Goal: Task Accomplishment & Management: Manage account settings

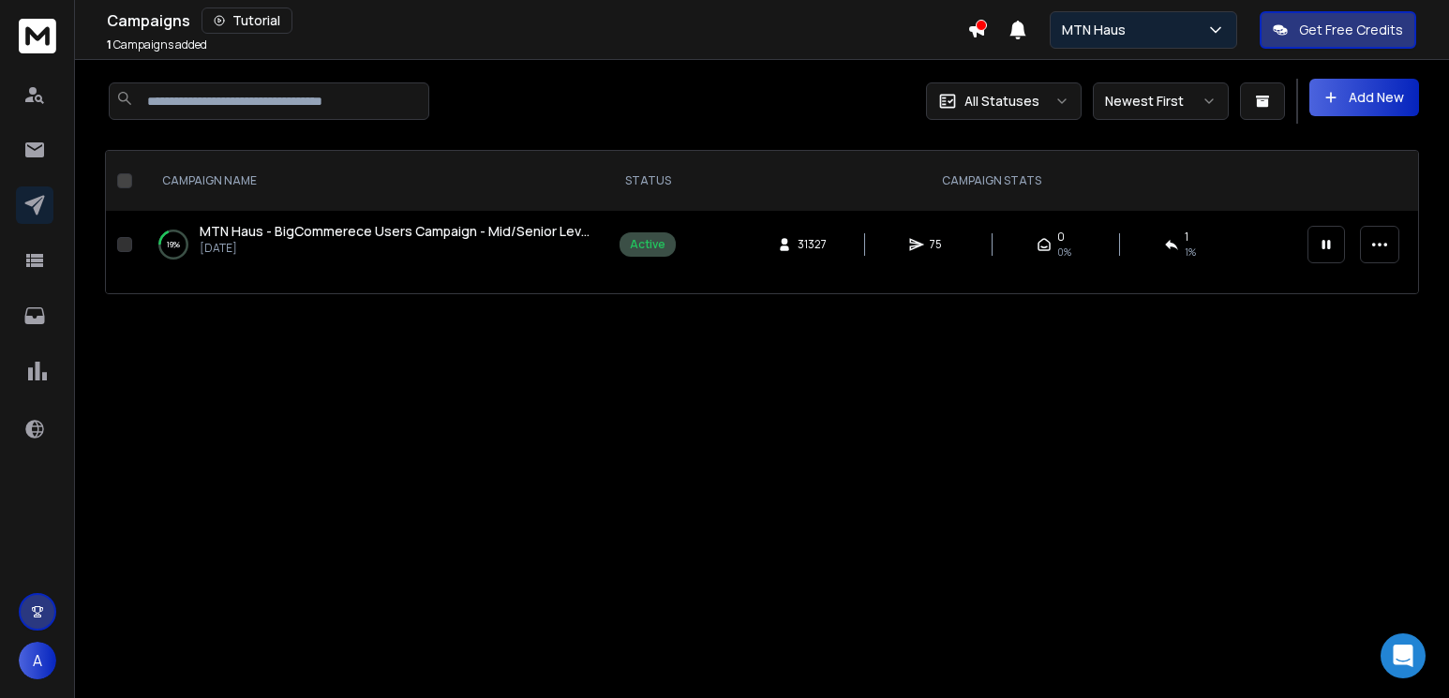
click at [1117, 38] on button "MTN Haus" at bounding box center [1144, 30] width 188 height 38
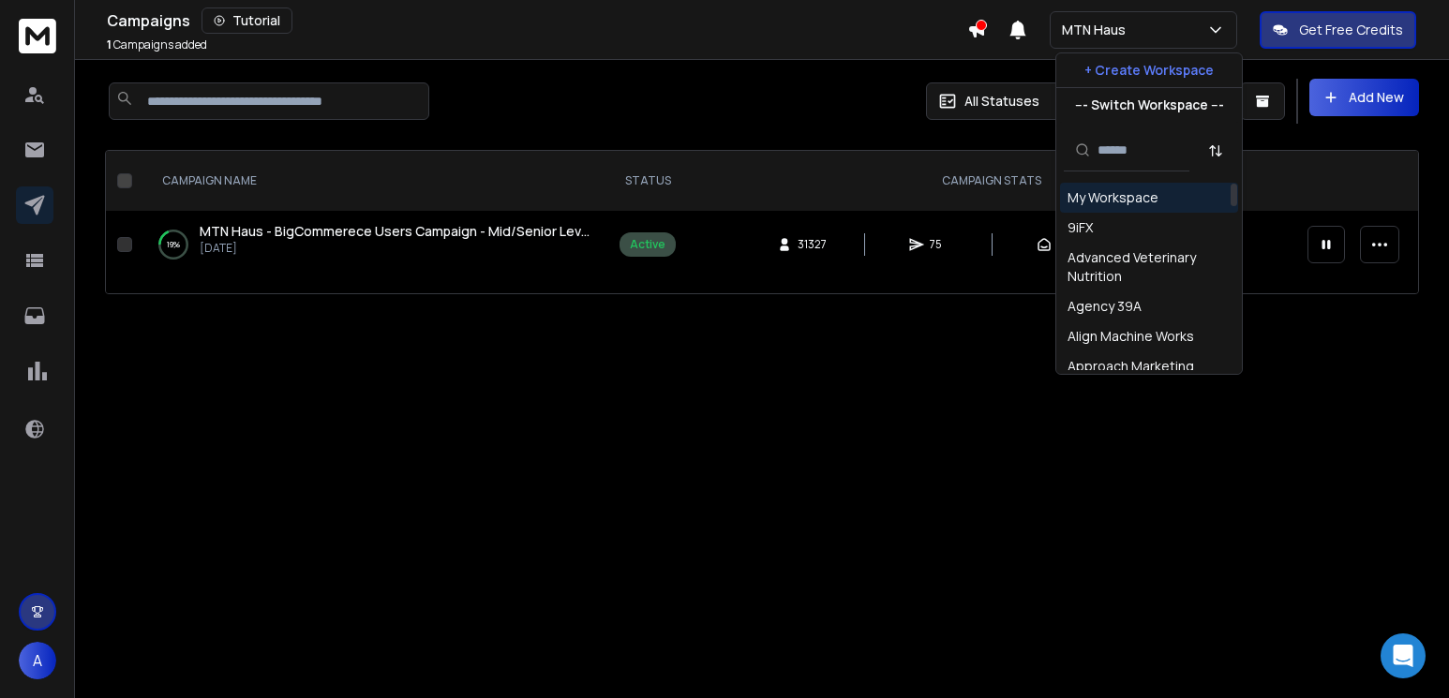
click at [1117, 203] on div "My Workspace" at bounding box center [1113, 197] width 91 height 19
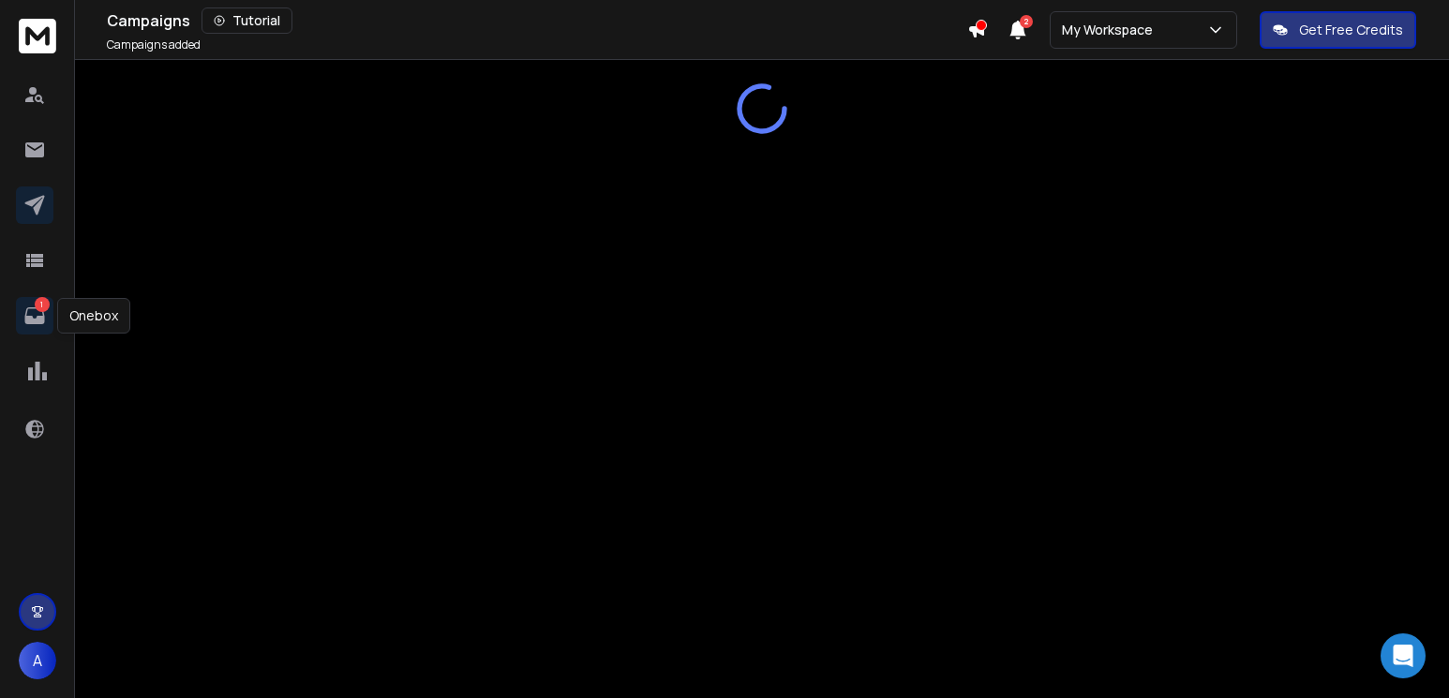
click at [44, 312] on icon at bounding box center [34, 316] width 23 height 23
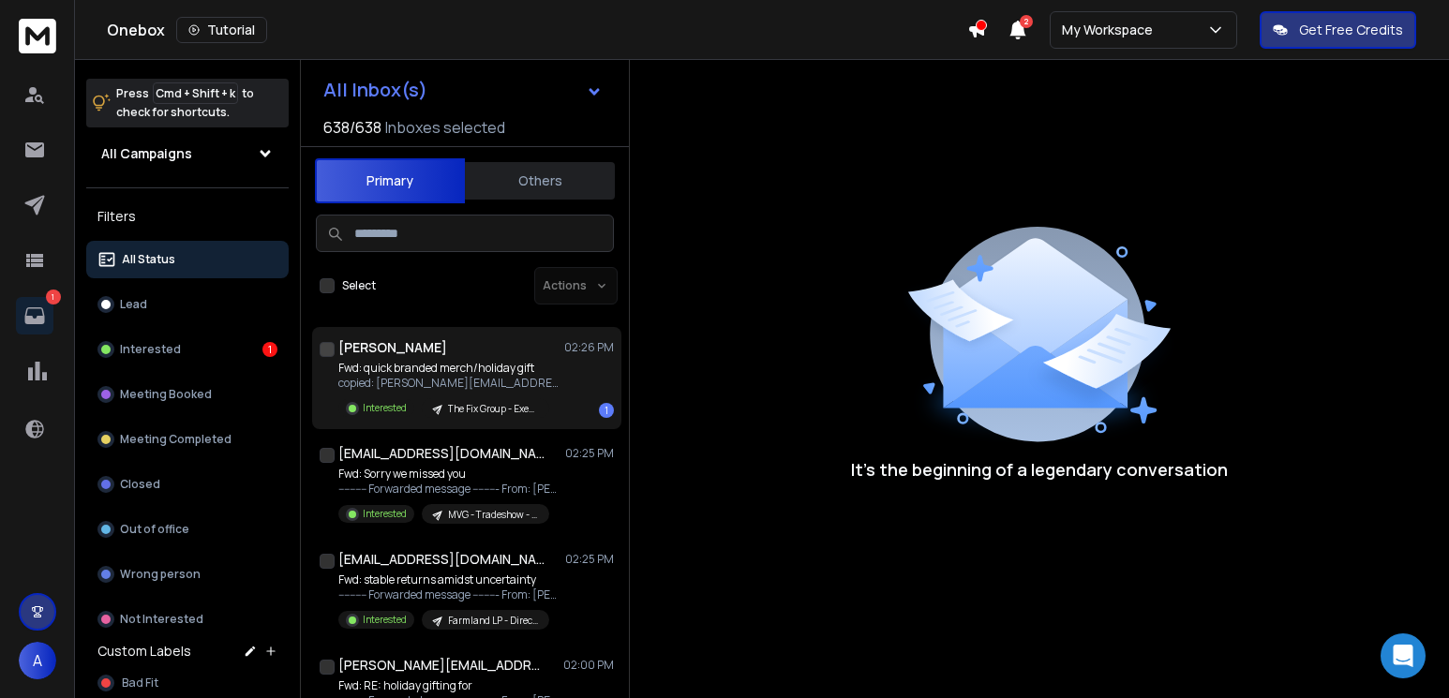
click at [518, 382] on p "copied: [PERSON_NAME][EMAIL_ADDRESS][DOMAIN_NAME] [PERSON_NAME][EMAIL_ADDRESS][…" at bounding box center [450, 383] width 225 height 15
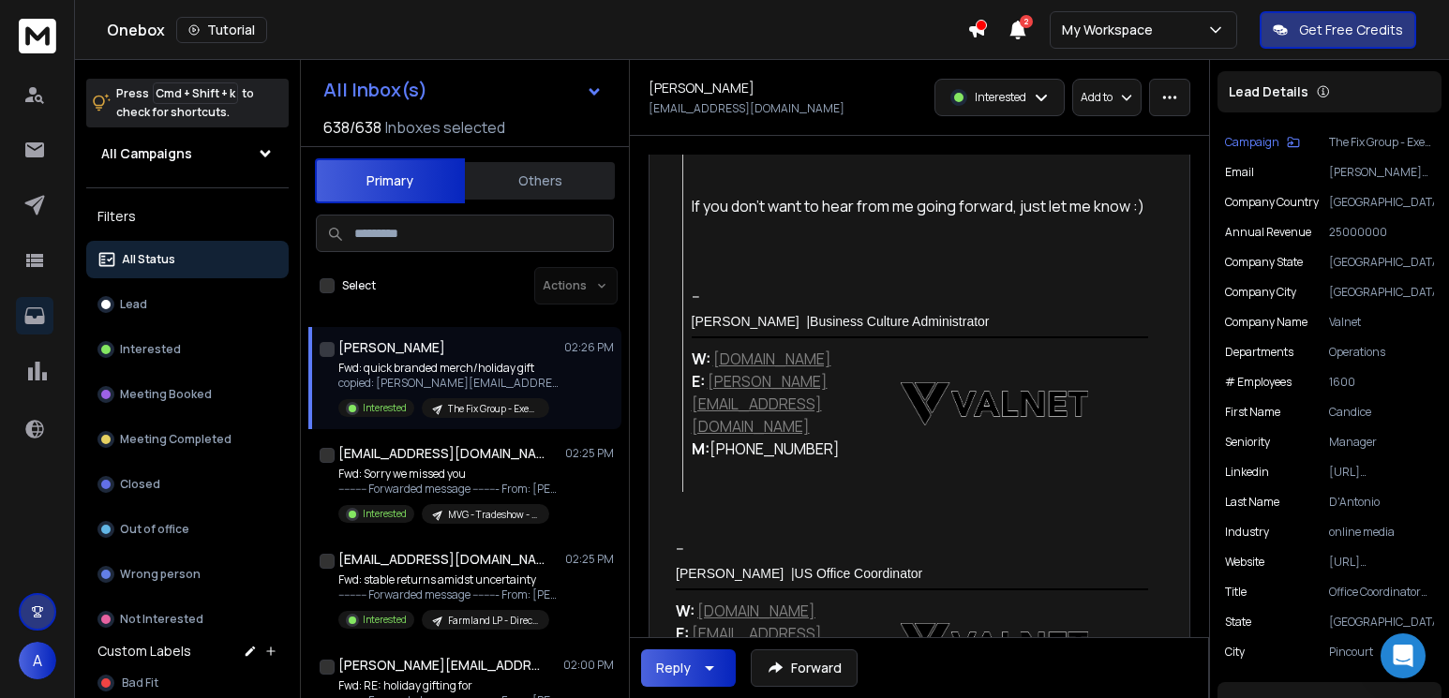
scroll to position [2139, 0]
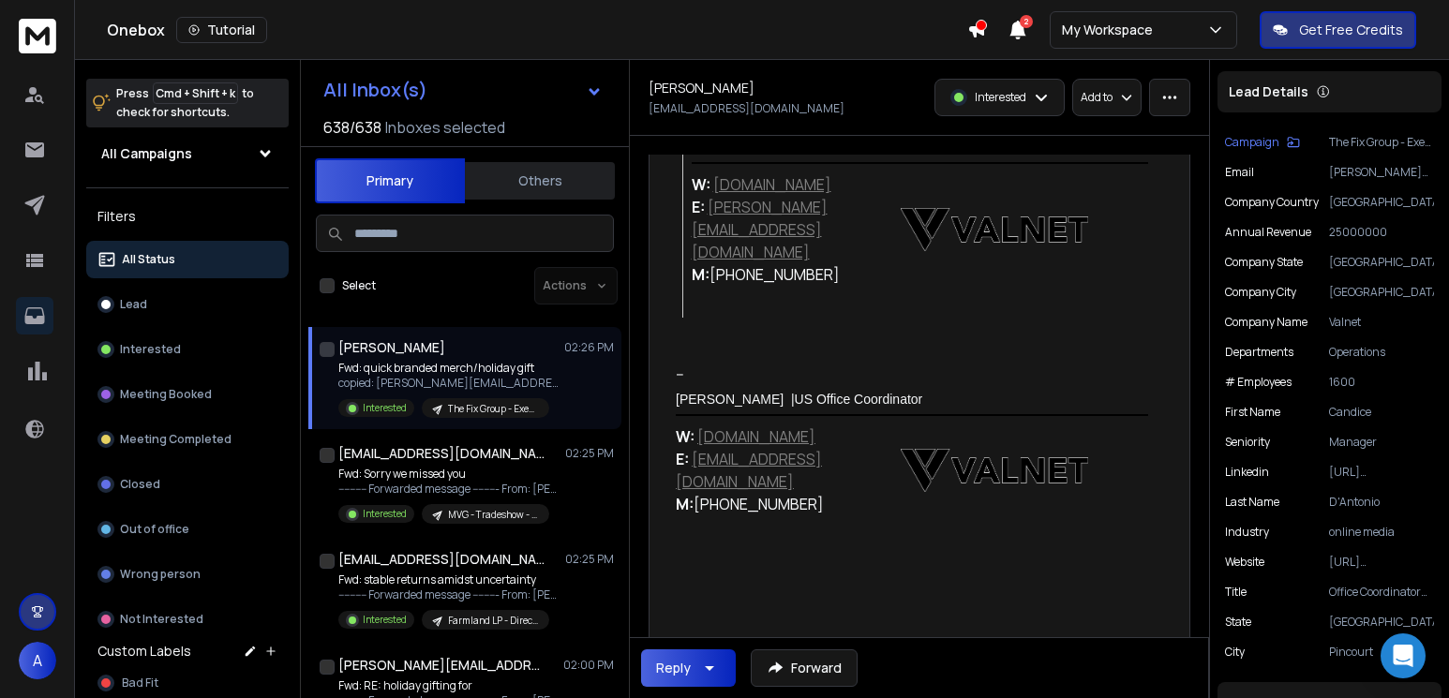
click at [404, 243] on input at bounding box center [465, 234] width 298 height 38
paste input "**********"
type input "**********"
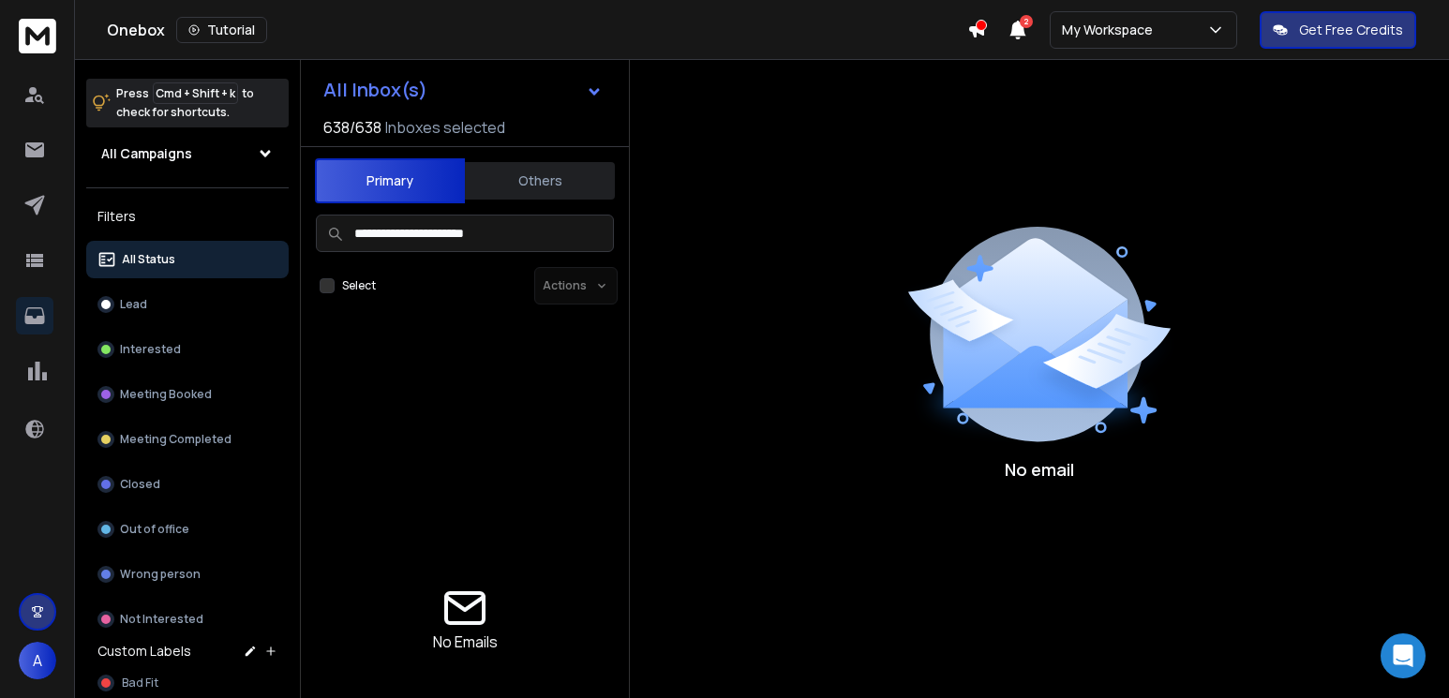
click at [508, 236] on input "**********" at bounding box center [465, 234] width 298 height 38
click at [531, 241] on input "**********" at bounding box center [465, 234] width 298 height 38
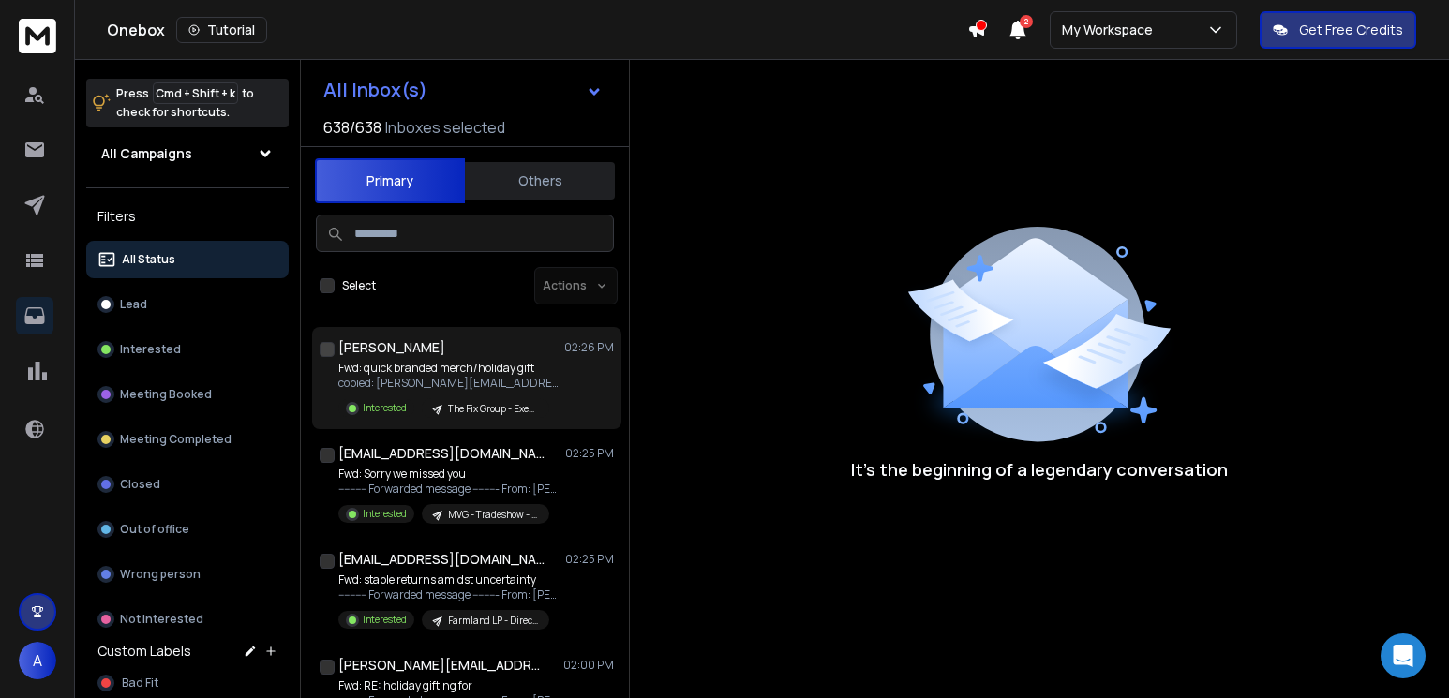
click at [513, 374] on p "Fwd: quick branded merch/holiday gift" at bounding box center [450, 368] width 225 height 15
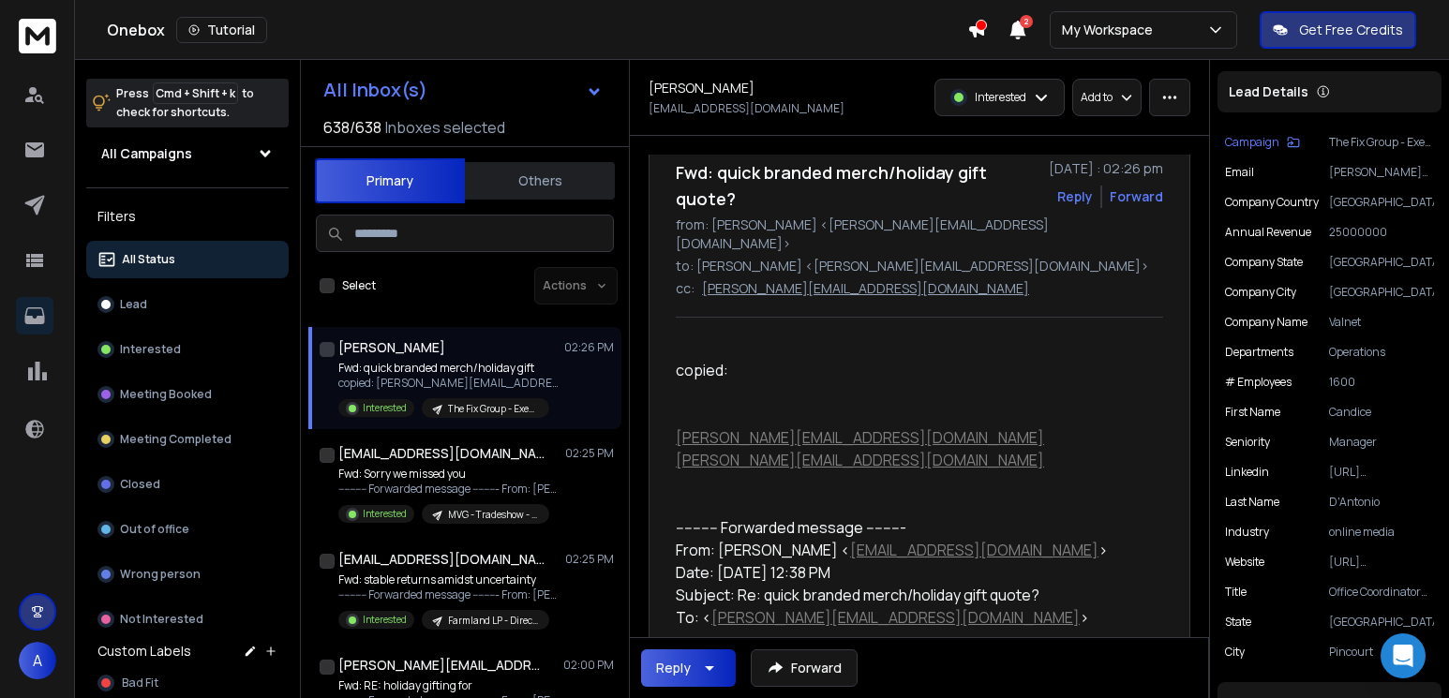
scroll to position [55, 0]
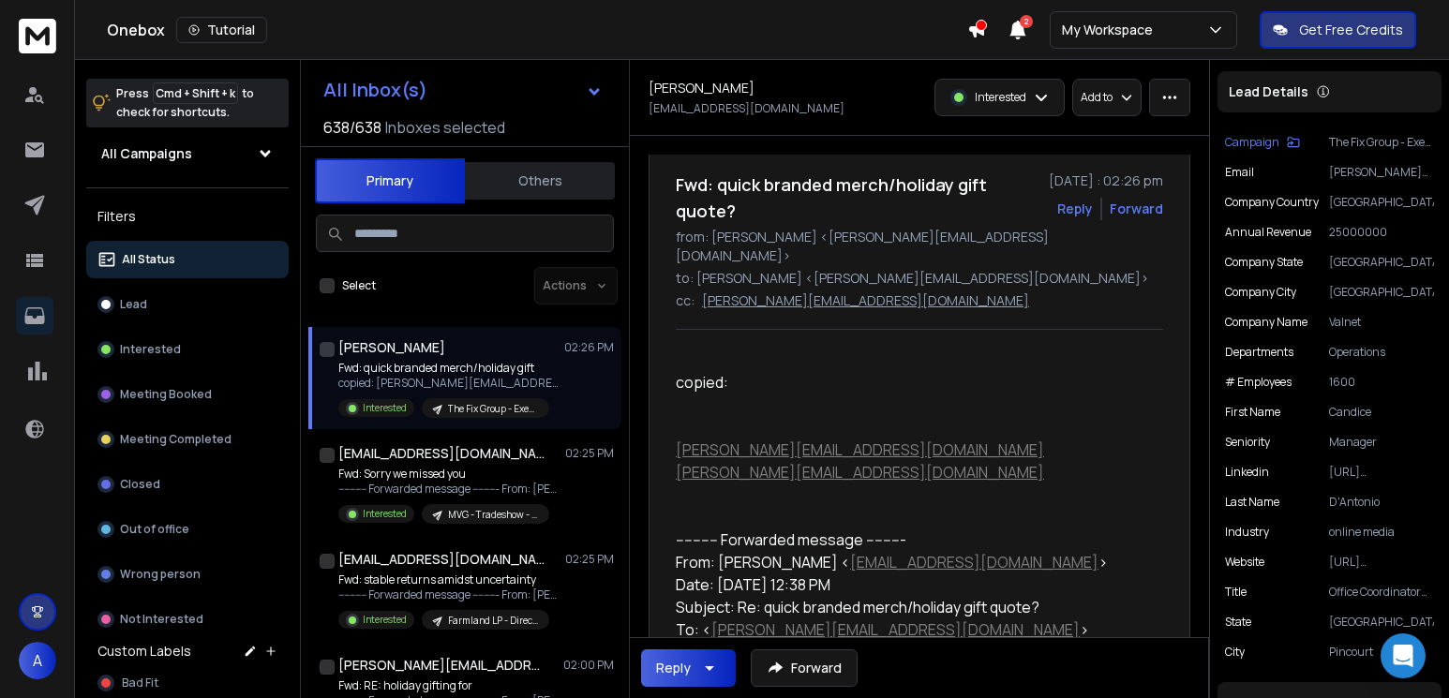
click at [1159, 48] on div "Onebox Tutorial 2 My Workspace Get Free Credits" at bounding box center [724, 30] width 1449 height 60
click at [1220, 27] on icon "button" at bounding box center [1216, 30] width 19 height 19
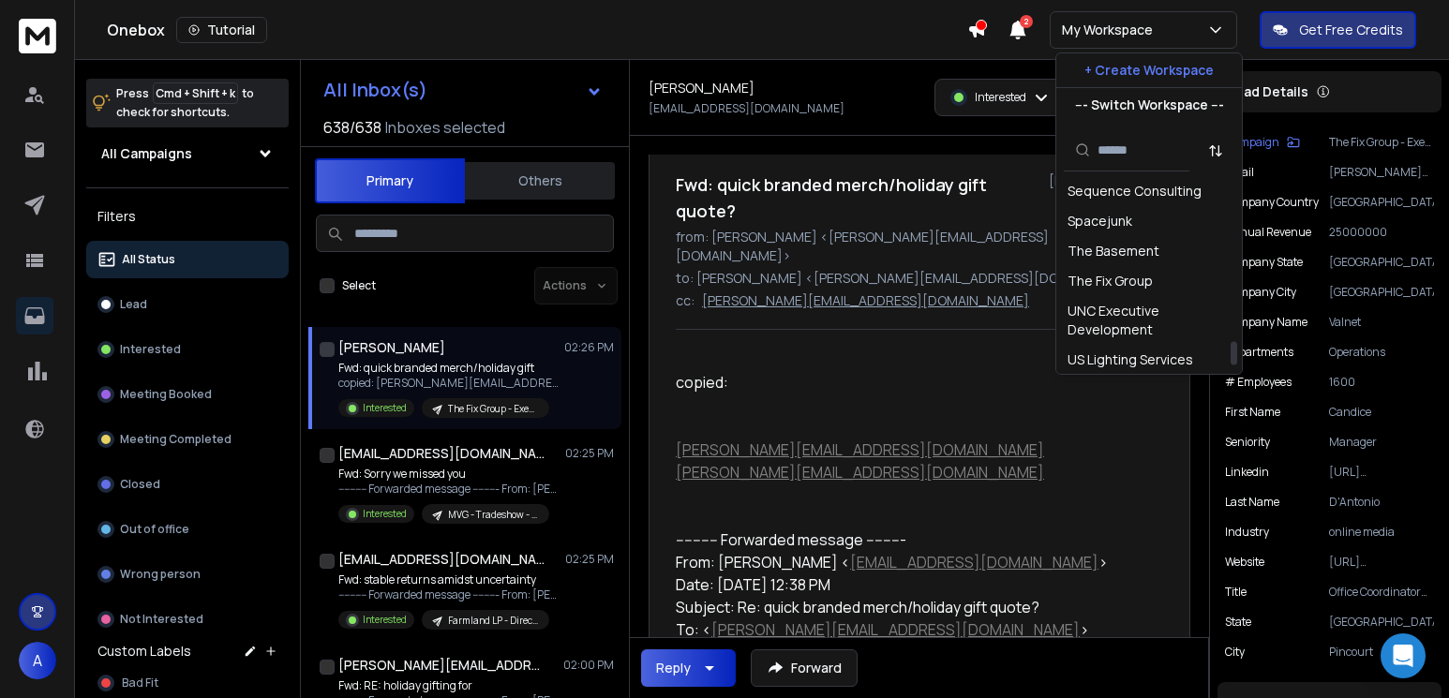
scroll to position [1328, 0]
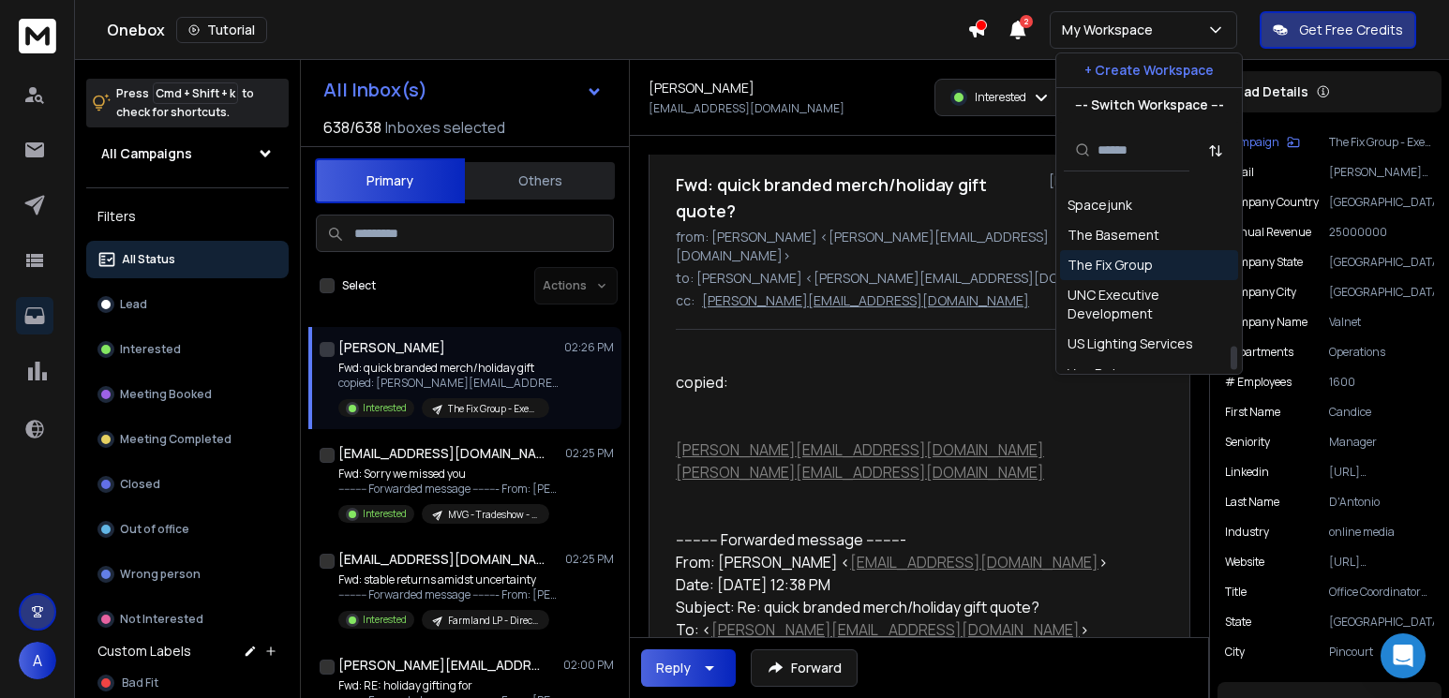
click at [1129, 256] on div "The Fix Group" at bounding box center [1110, 265] width 85 height 19
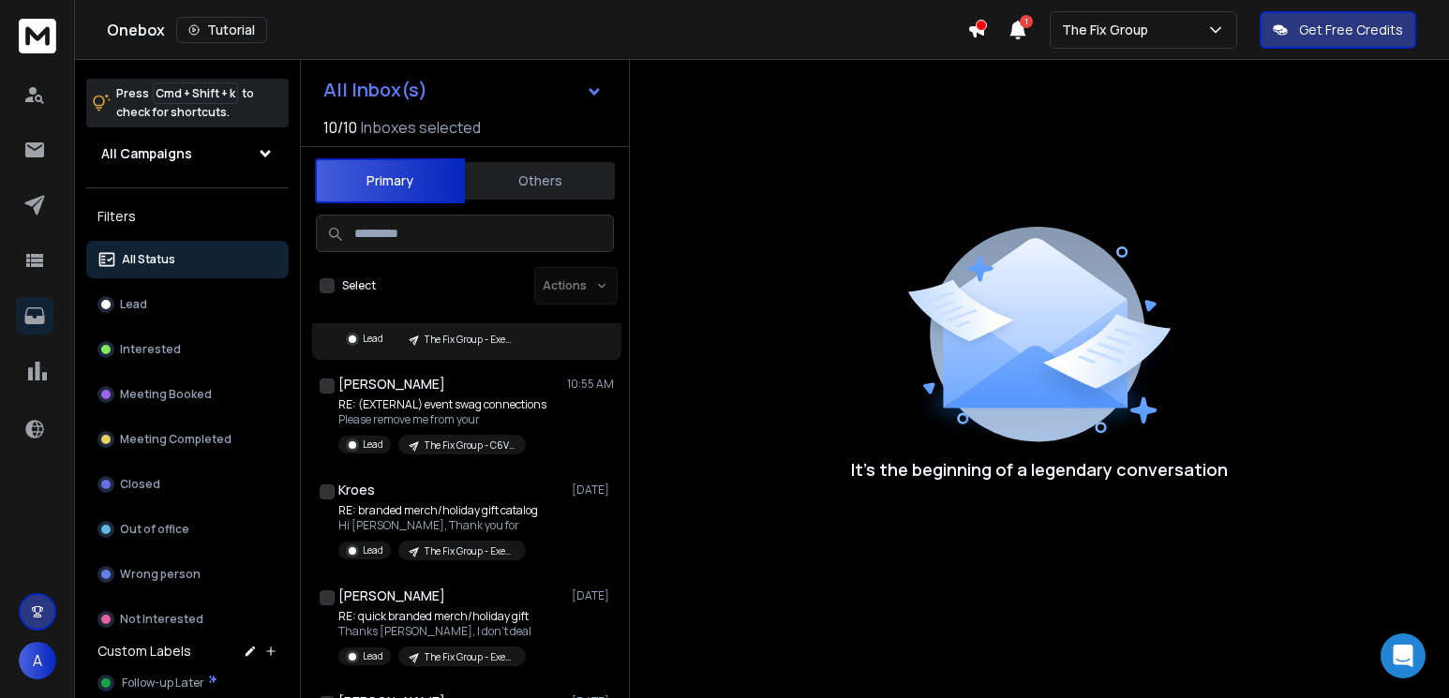
scroll to position [199, 0]
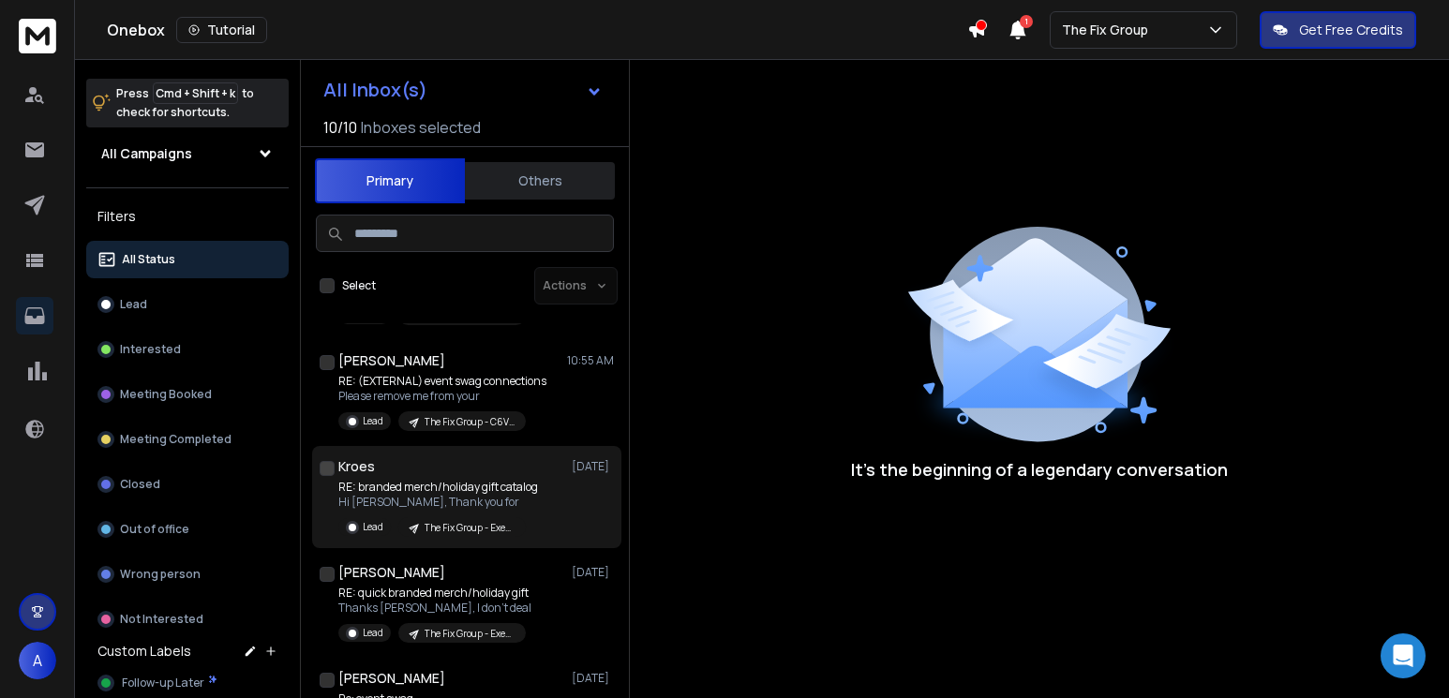
click at [456, 473] on div "Kroes 08 Oct" at bounding box center [476, 467] width 276 height 19
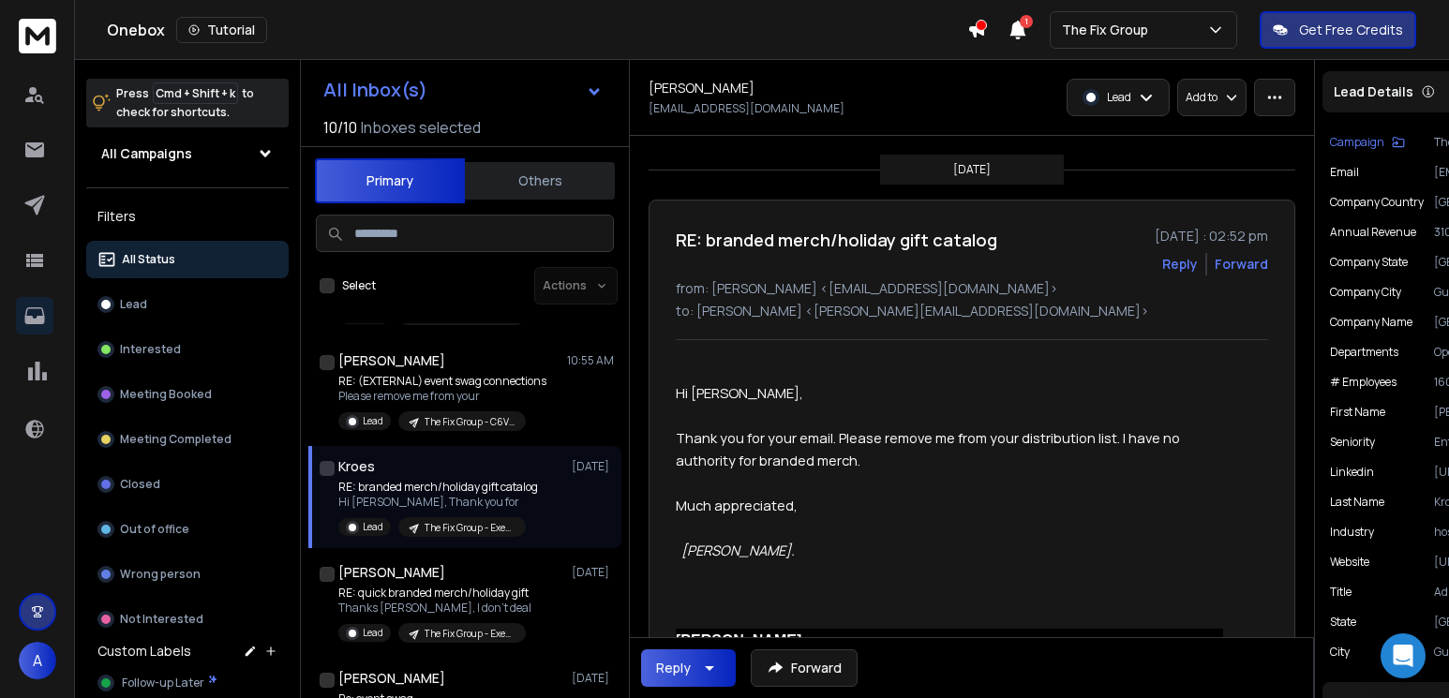
click at [1143, 80] on div "Lead" at bounding box center [1118, 98] width 101 height 36
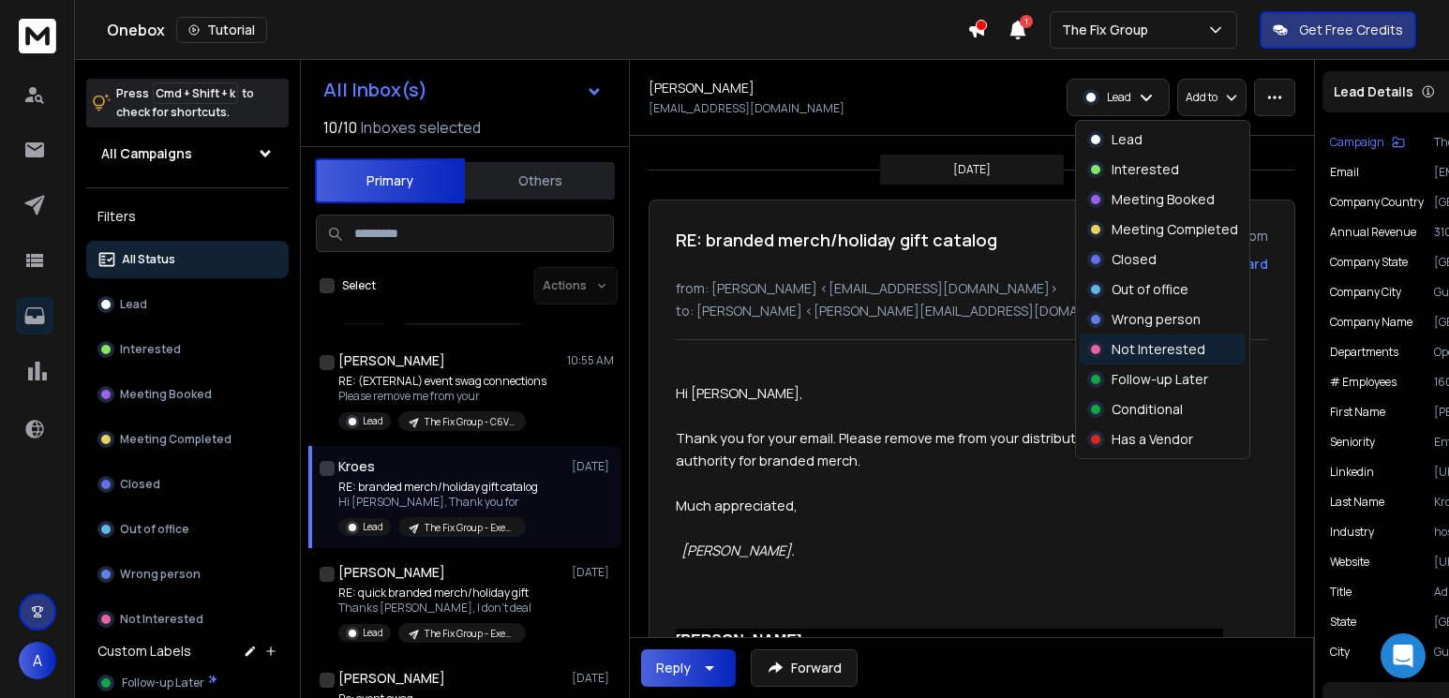
click at [1142, 342] on p "Not Interested" at bounding box center [1159, 349] width 94 height 19
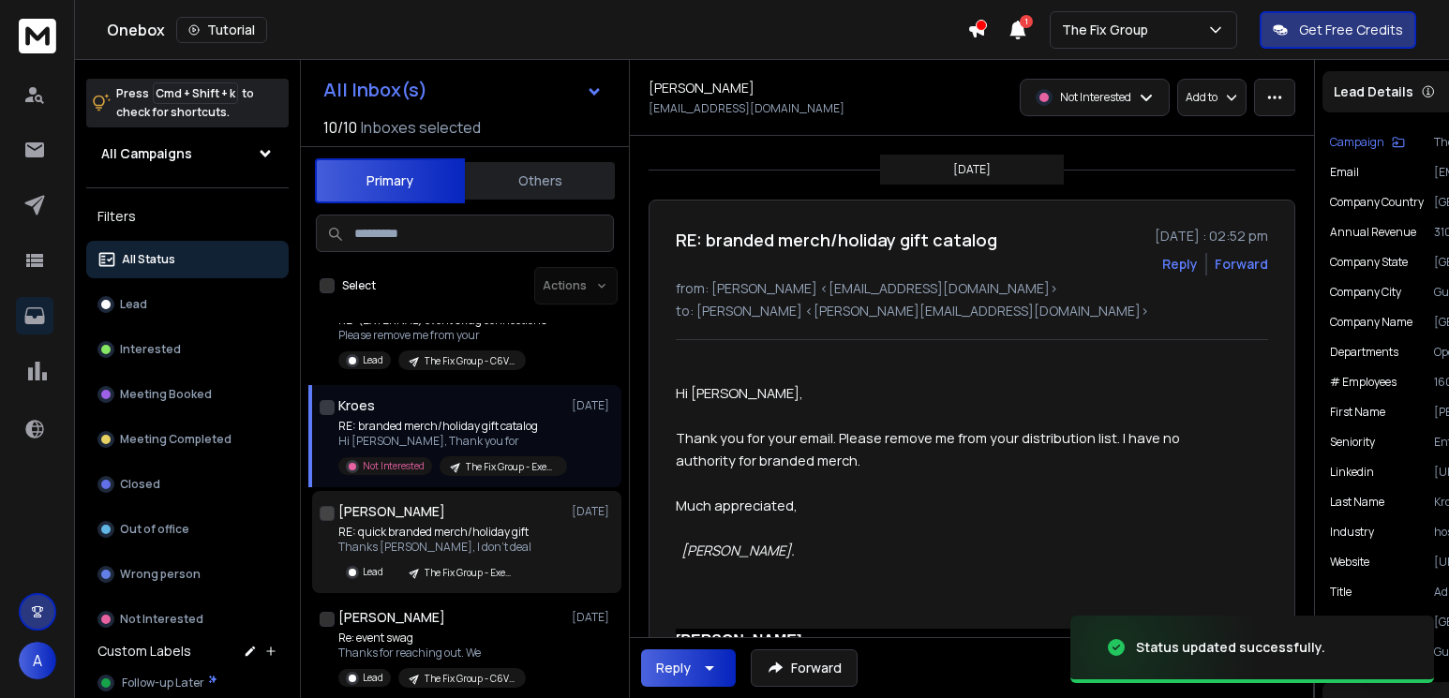
scroll to position [271, 0]
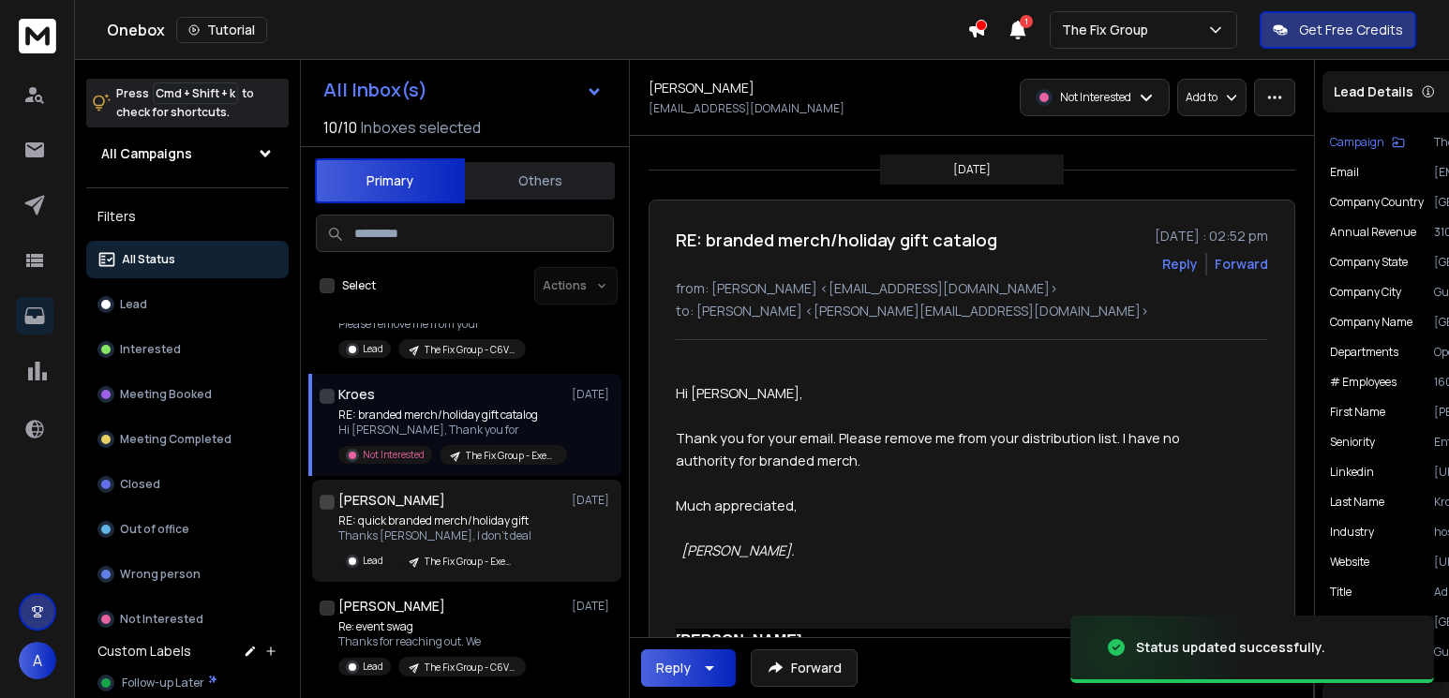
click at [536, 524] on div "RE: quick branded merch/holiday gift Thanks Martin, I don't deal Lead The Fix G…" at bounding box center [476, 542] width 276 height 57
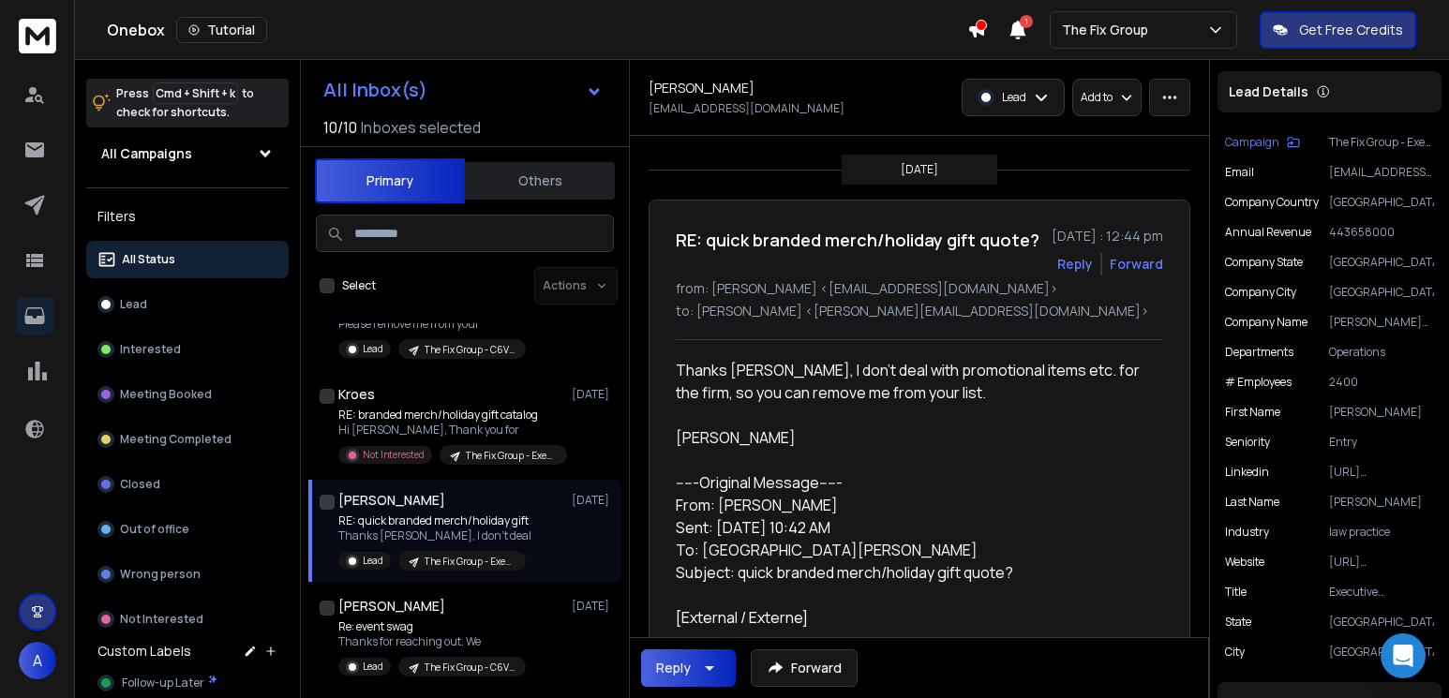
click at [1027, 97] on div "Lead" at bounding box center [1013, 98] width 101 height 36
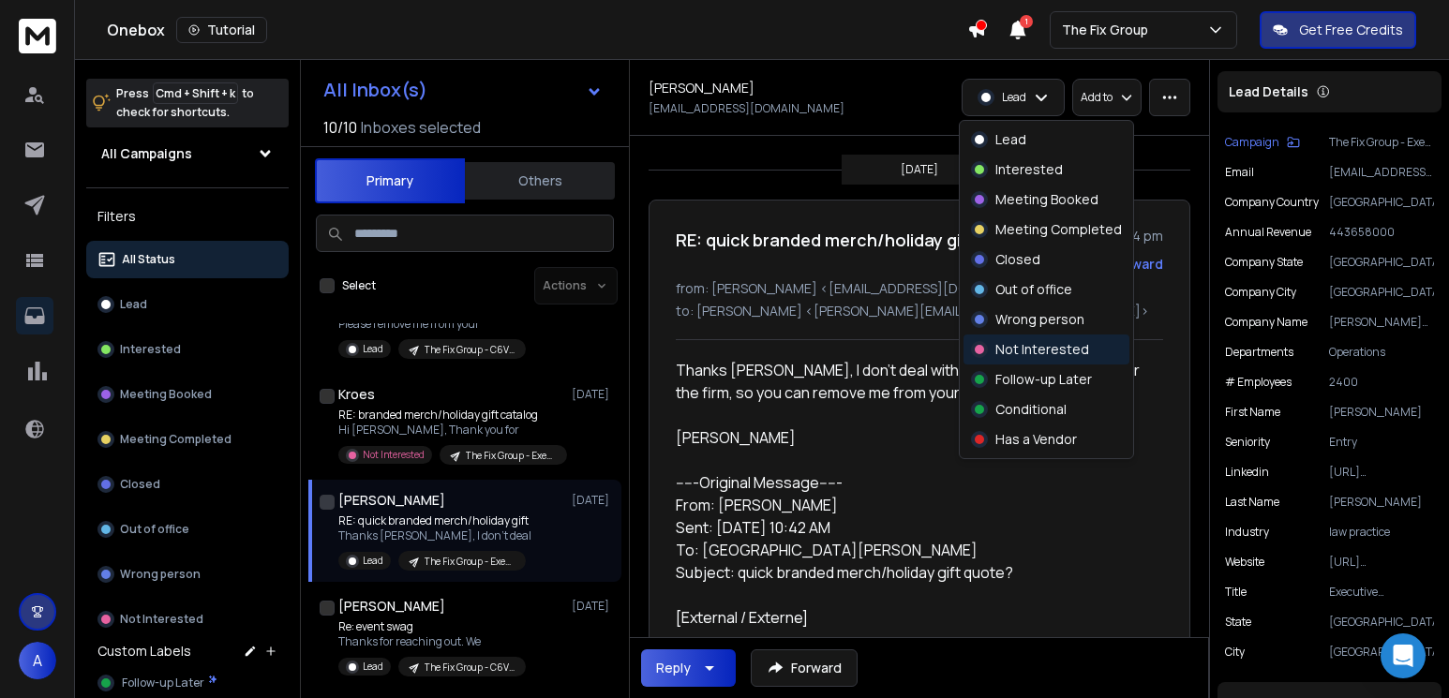
click at [1023, 342] on p "Not Interested" at bounding box center [1043, 349] width 94 height 19
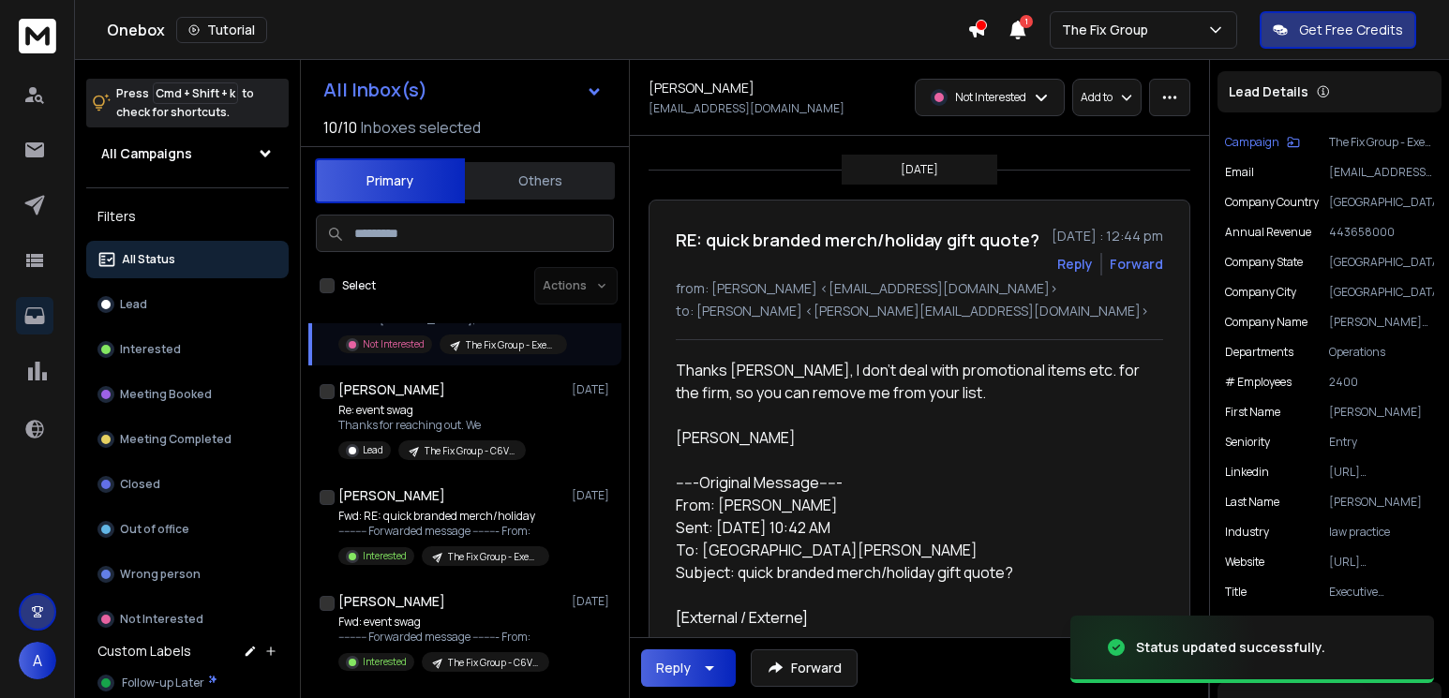
scroll to position [488, 0]
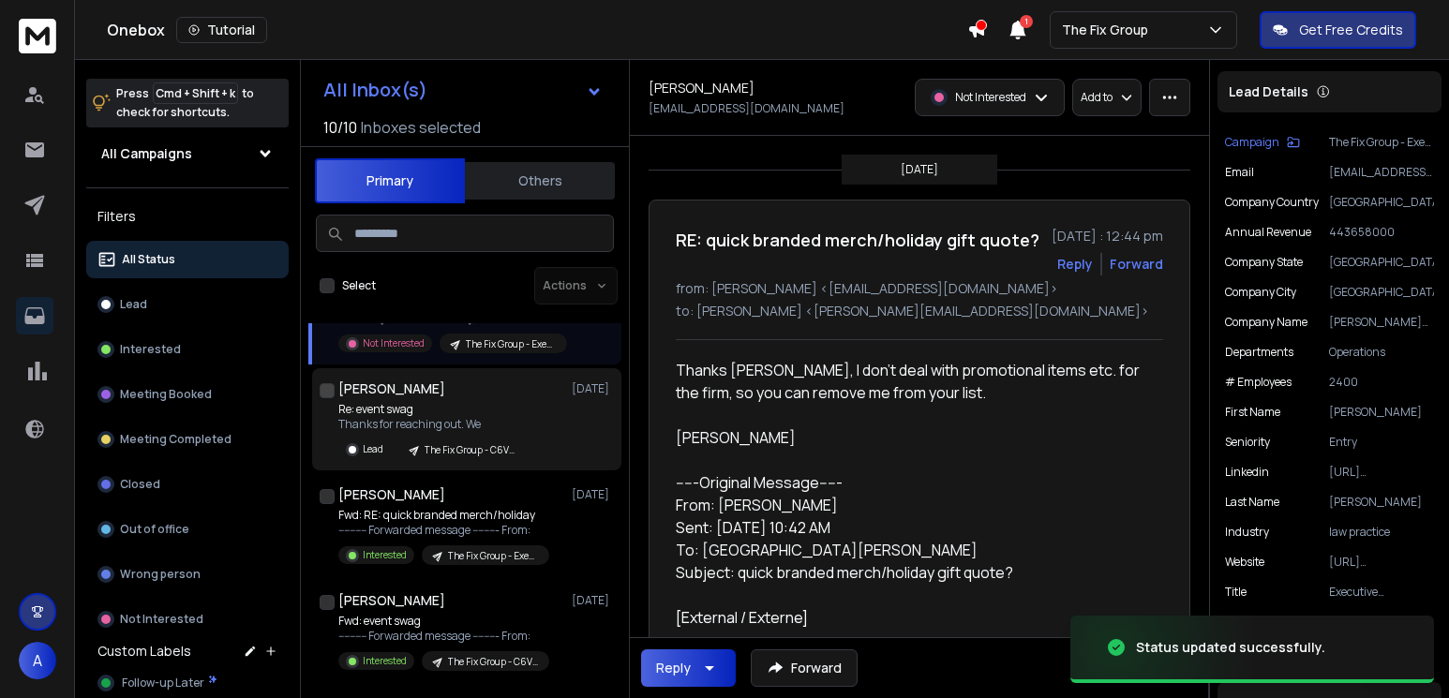
click at [520, 410] on p "Re: event swag" at bounding box center [432, 409] width 188 height 15
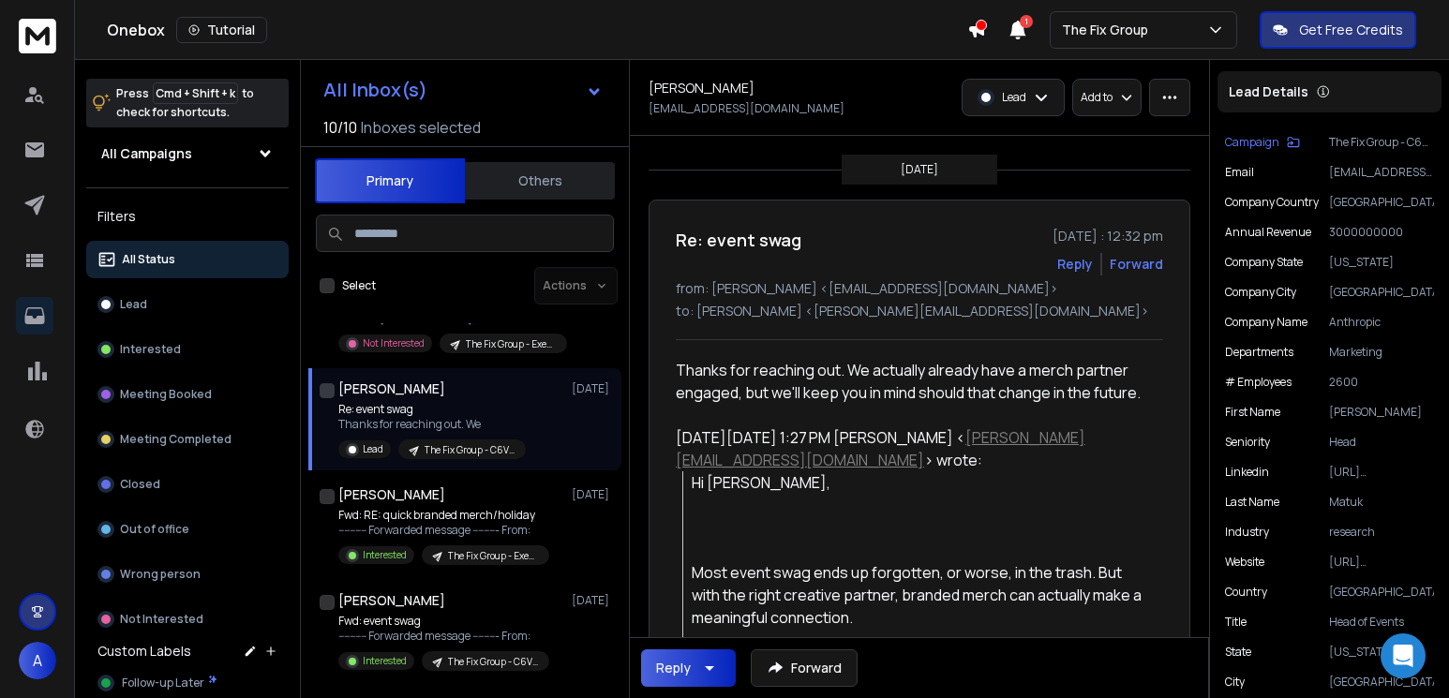
click at [1029, 95] on div "Lead" at bounding box center [1013, 98] width 101 height 36
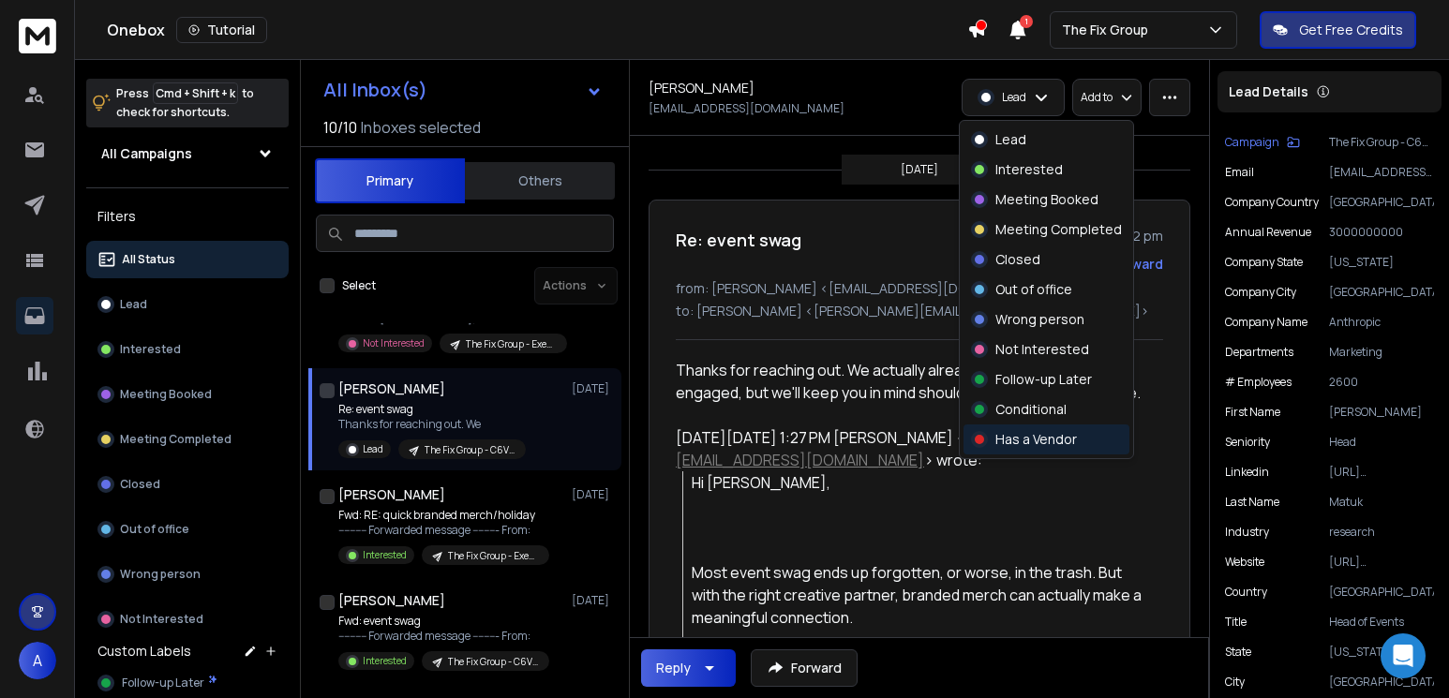
click at [1030, 441] on p "Has a Vendor" at bounding box center [1037, 439] width 82 height 19
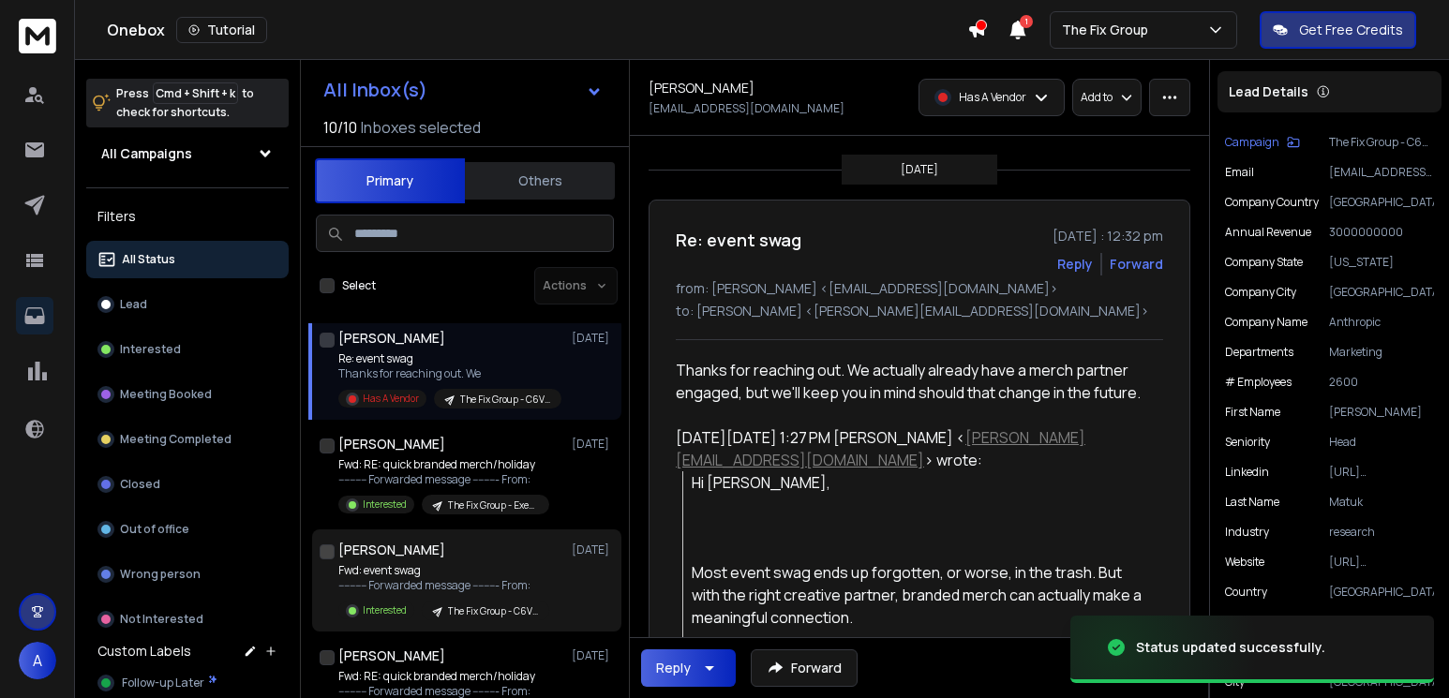
scroll to position [545, 0]
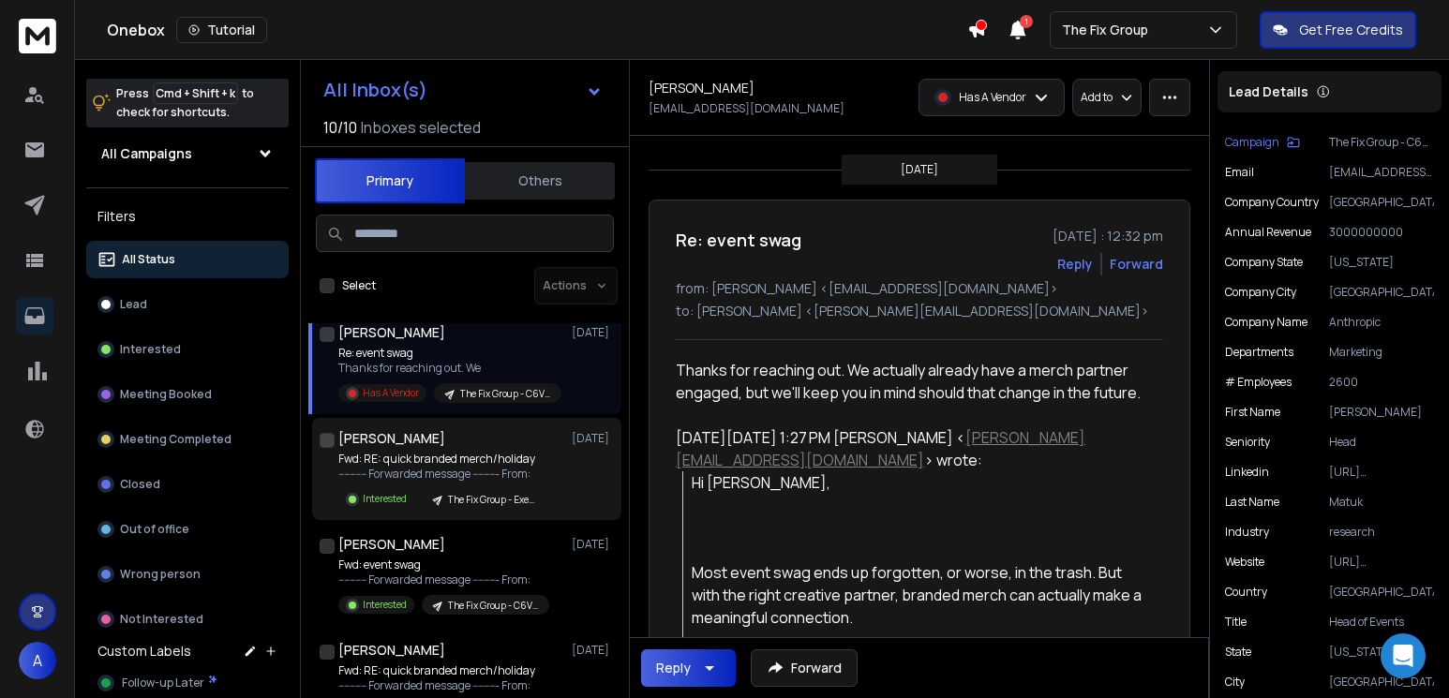
click at [547, 471] on p "---------- Forwarded message --------- From:" at bounding box center [443, 474] width 211 height 15
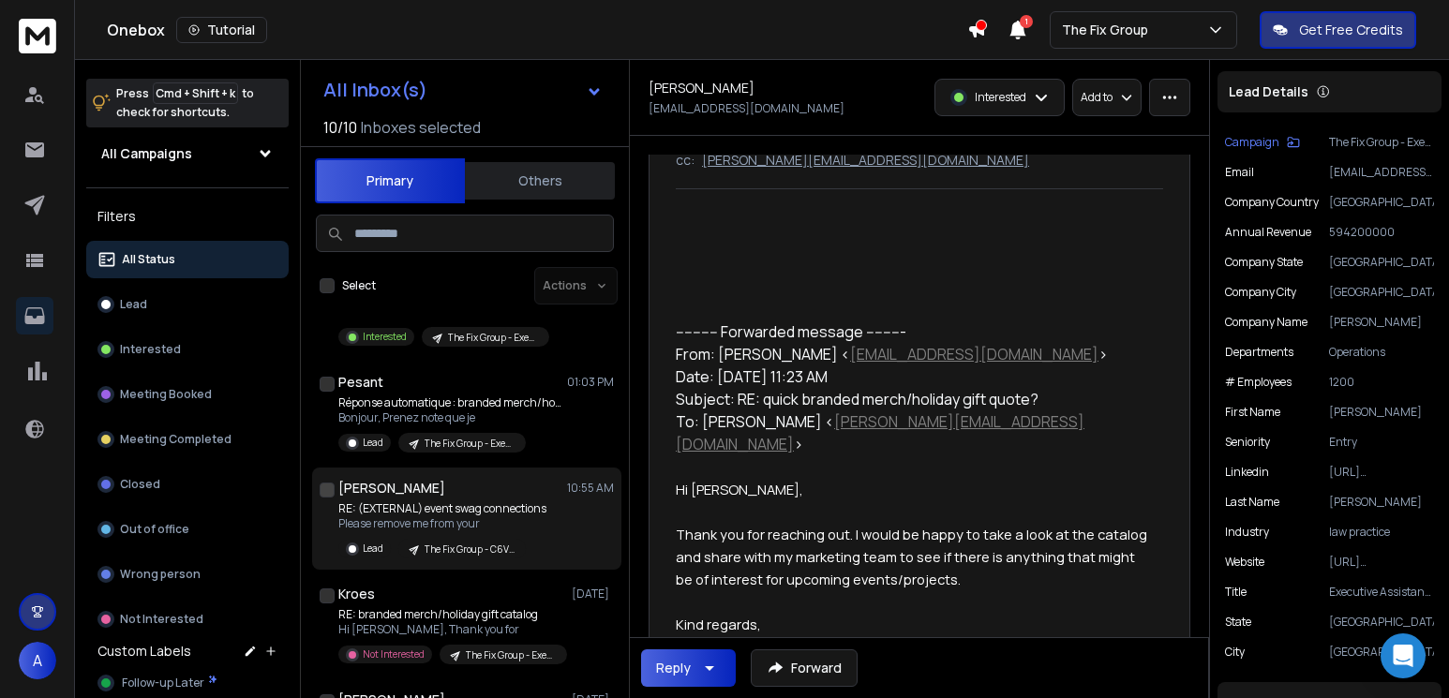
scroll to position [0, 0]
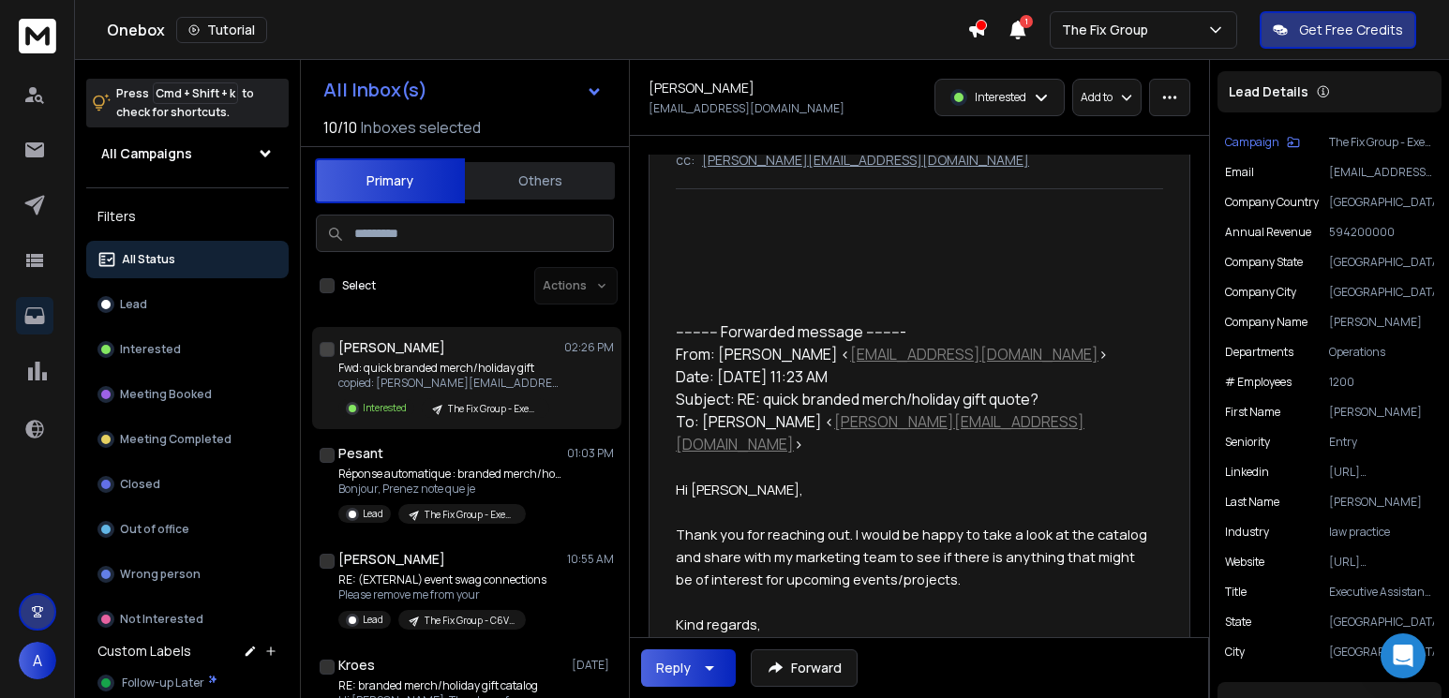
click at [487, 376] on p "copied: [PERSON_NAME][EMAIL_ADDRESS][DOMAIN_NAME] [PERSON_NAME][EMAIL_ADDRESS][…" at bounding box center [450, 383] width 225 height 15
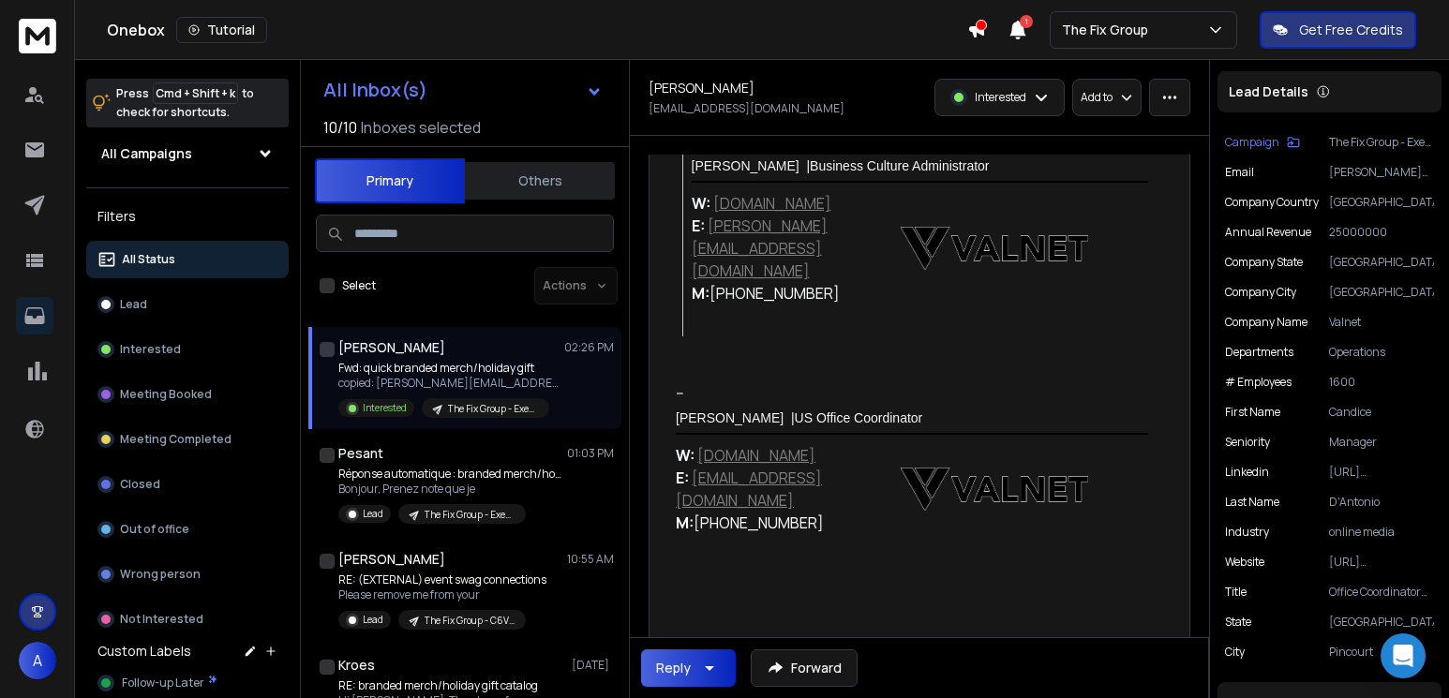
scroll to position [2139, 0]
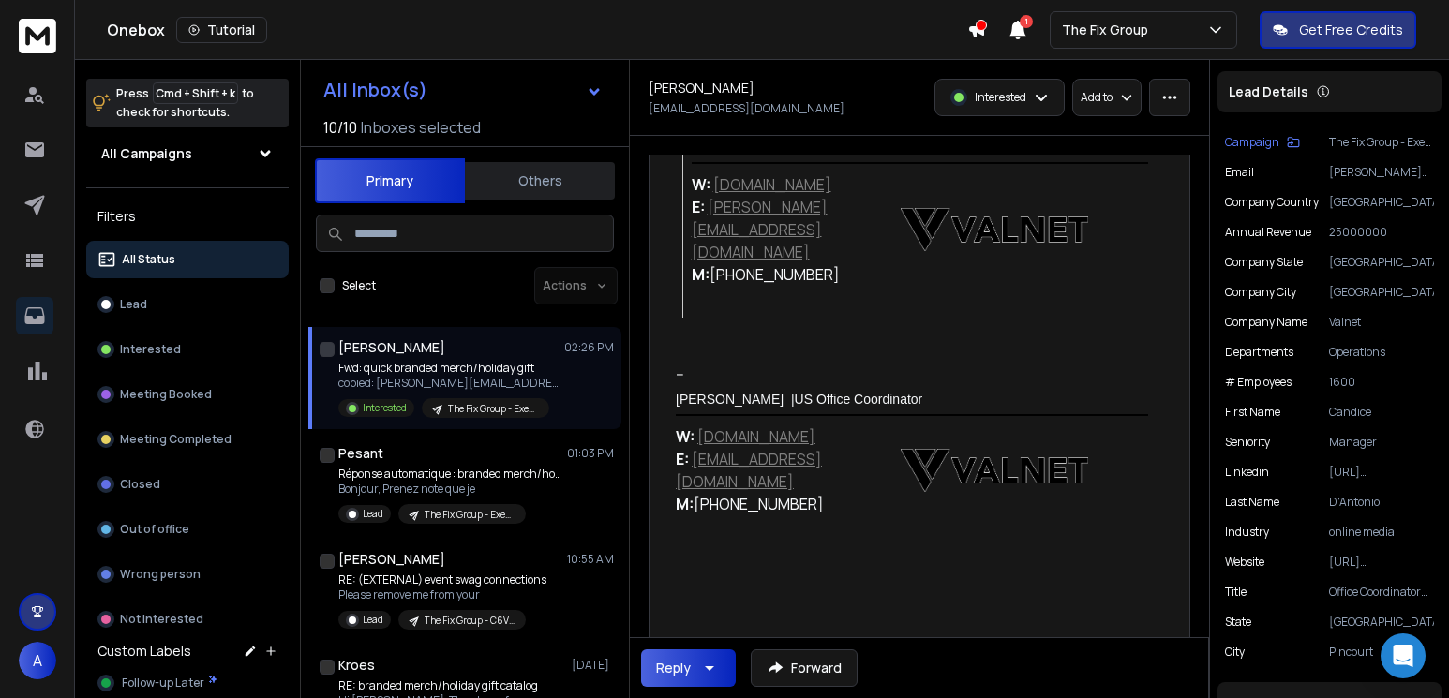
click at [929, 679] on span "3" at bounding box center [933, 687] width 8 height 16
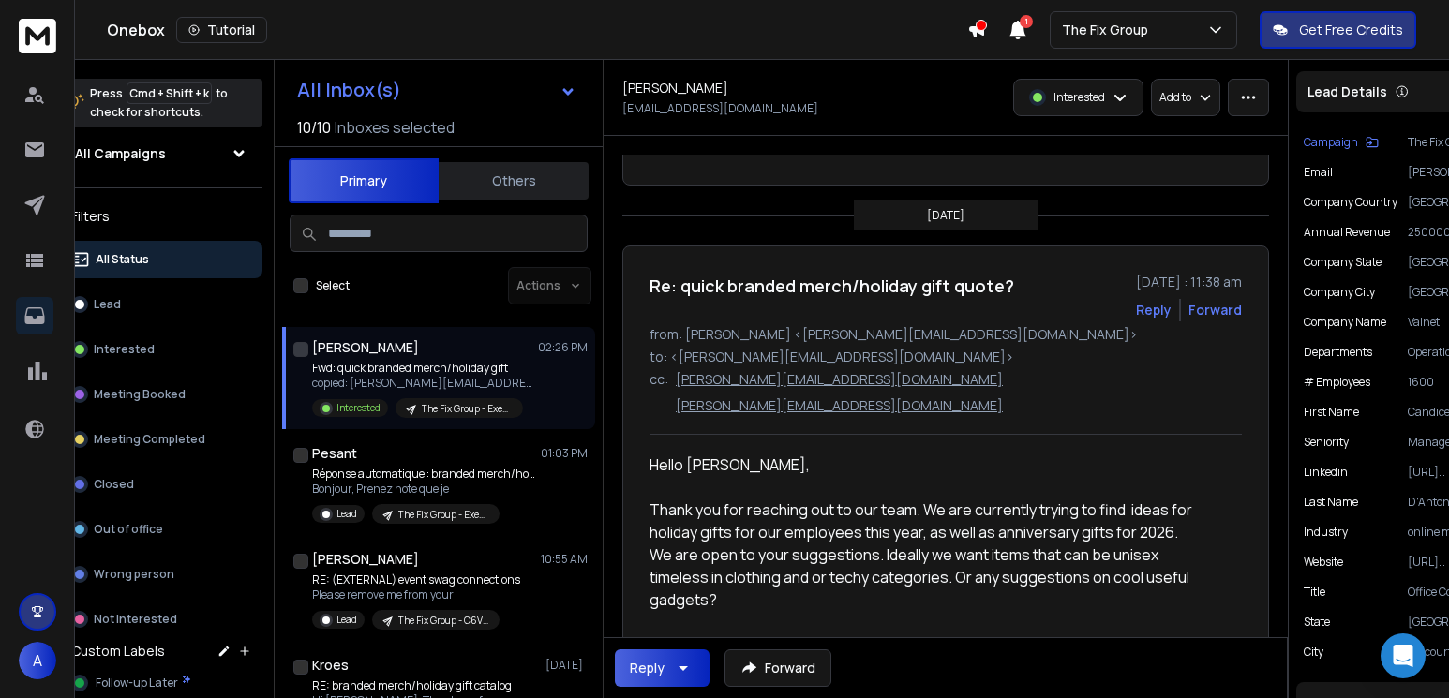
scroll to position [4854, 0]
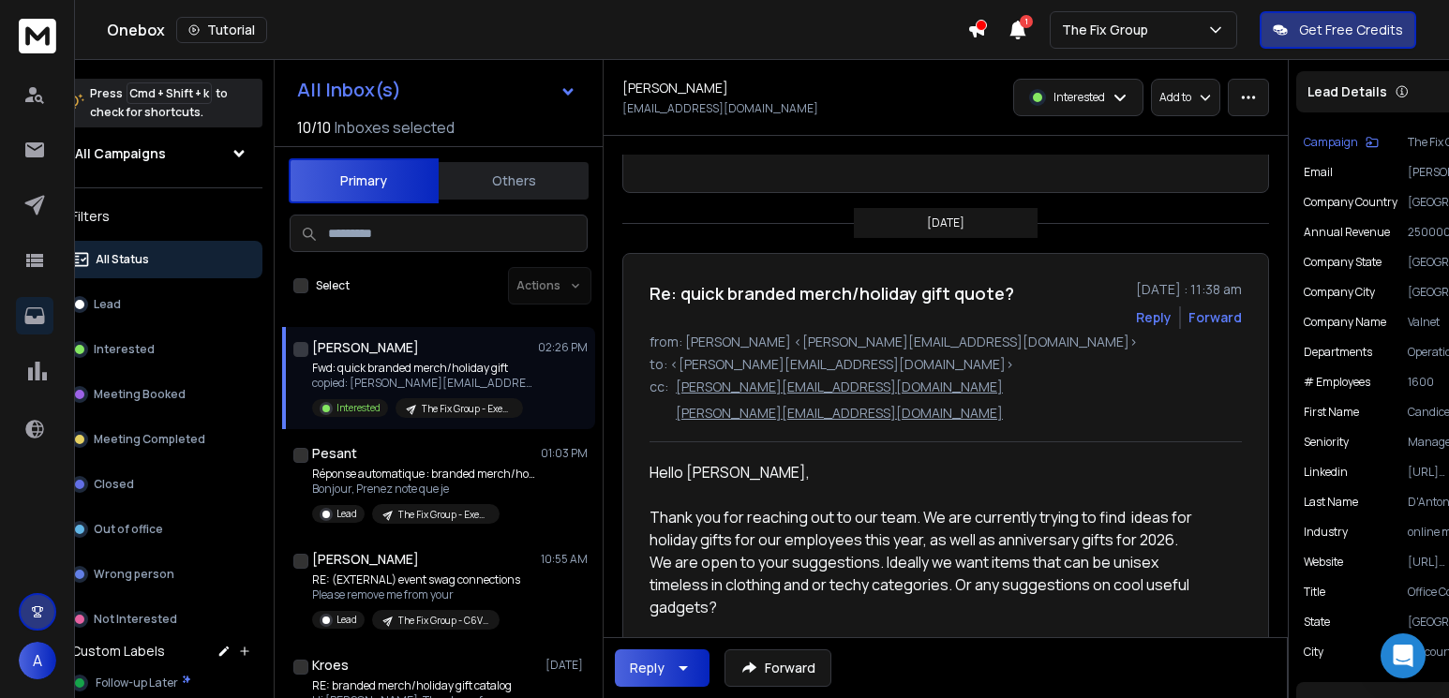
click at [847, 578] on div "Thank you for reaching out to our team. We are currently trying to find ideas f…" at bounding box center [924, 653] width 548 height 338
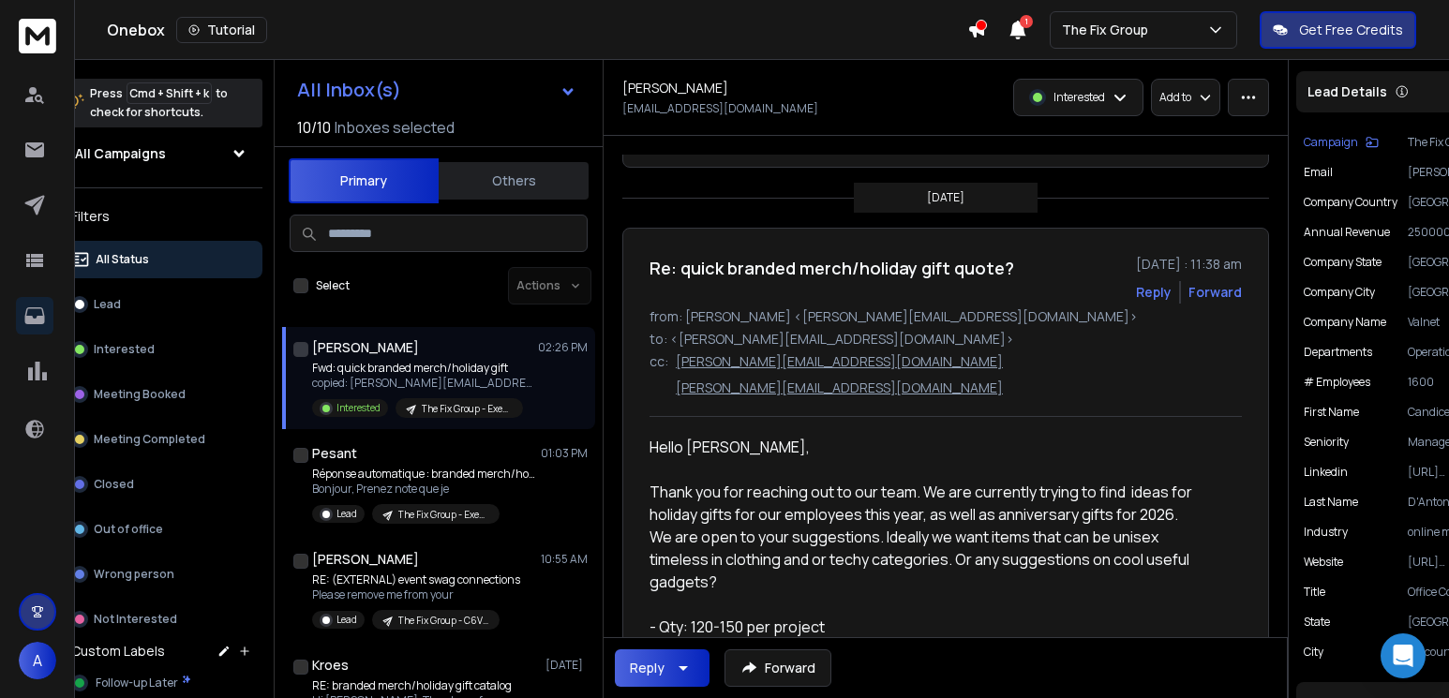
scroll to position [4878, 0]
click at [1058, 534] on div "Thank you for reaching out to our team. We are currently trying to find ideas f…" at bounding box center [924, 628] width 548 height 338
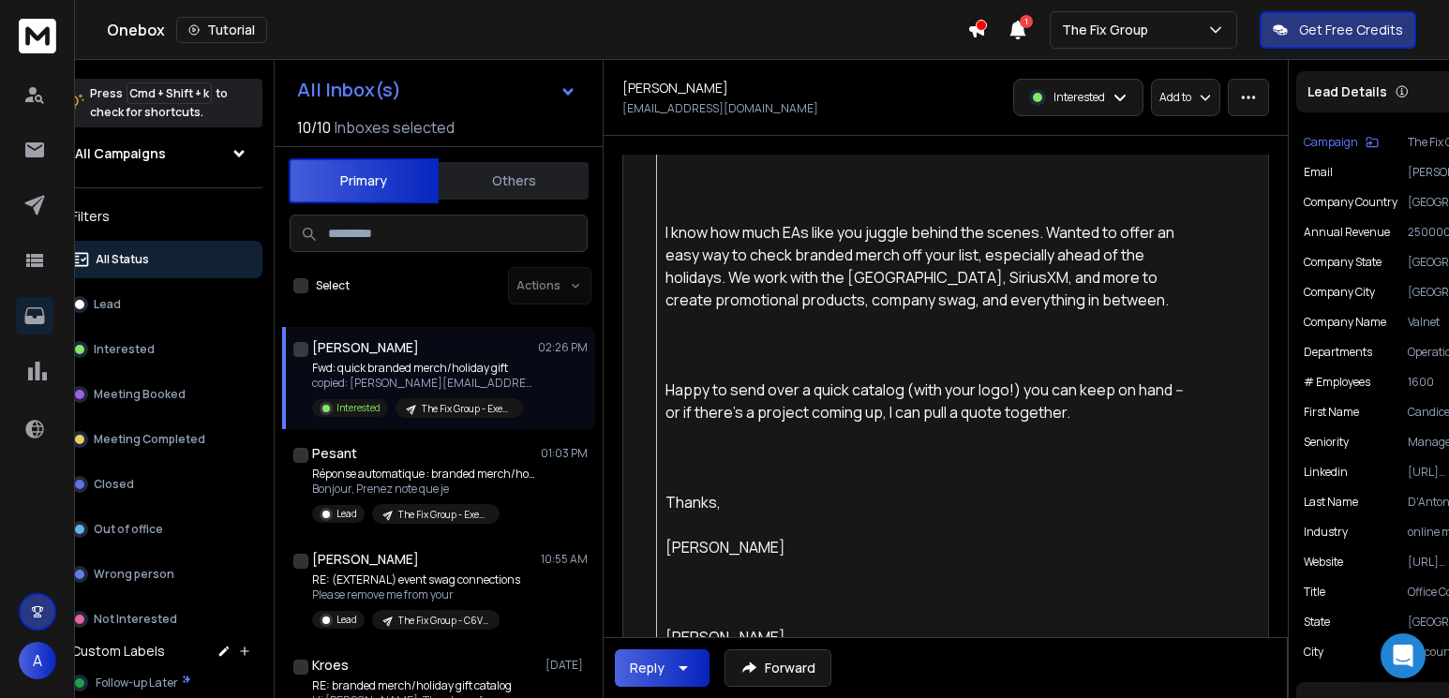
scroll to position [1243, 0]
